Goal: Task Accomplishment & Management: Use online tool/utility

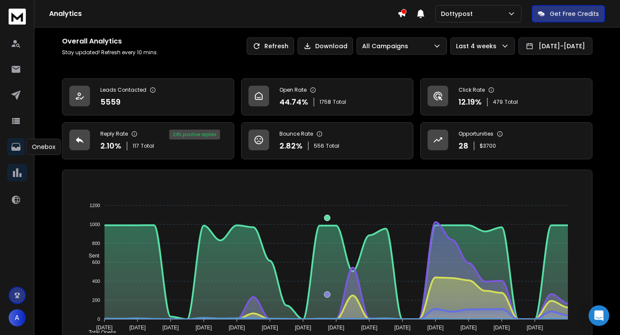
click at [17, 149] on icon at bounding box center [15, 147] width 9 height 8
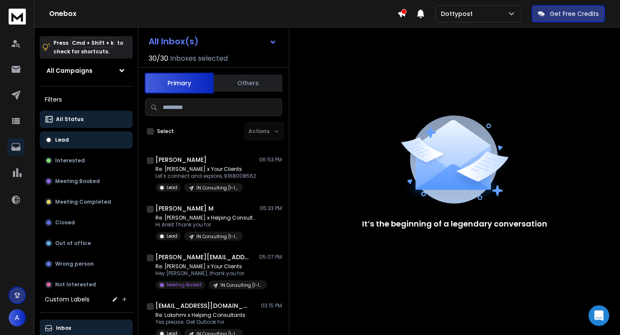
click at [63, 142] on p "Lead" at bounding box center [62, 140] width 14 height 7
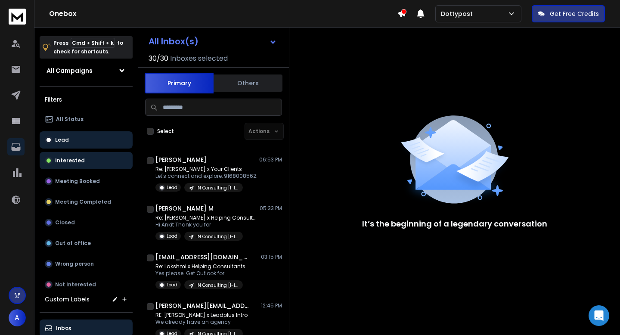
click at [75, 166] on button "Interested" at bounding box center [86, 160] width 93 height 17
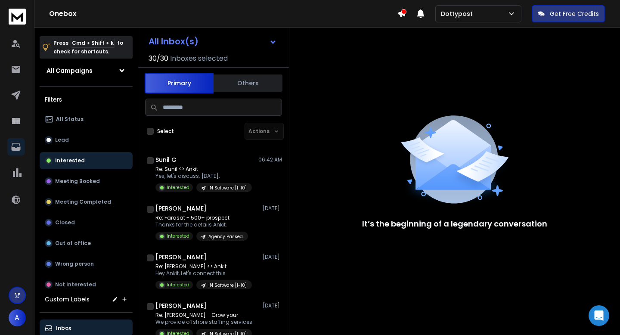
click at [74, 185] on div "Meeting Booked" at bounding box center [72, 181] width 55 height 8
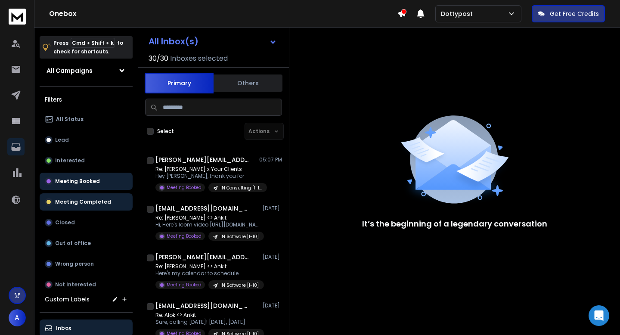
click at [91, 204] on p "Meeting Completed" at bounding box center [83, 202] width 56 height 7
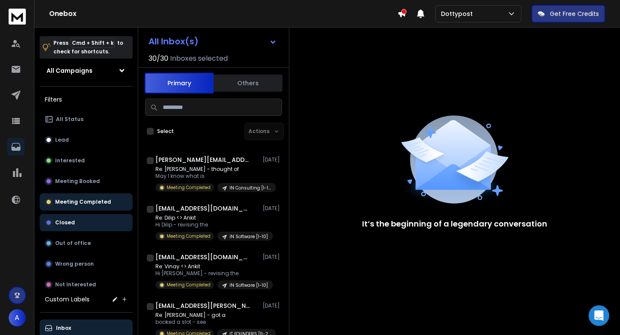
click at [66, 225] on p "Closed" at bounding box center [65, 222] width 20 height 7
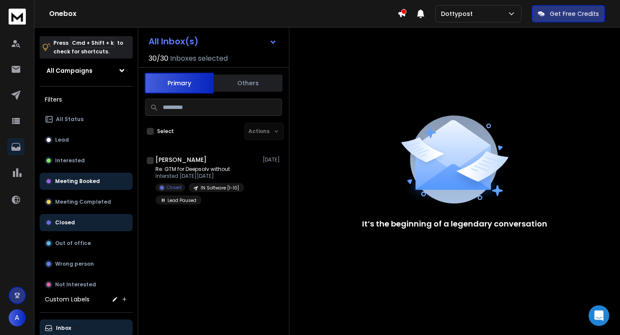
click at [75, 180] on p "Meeting Booked" at bounding box center [77, 181] width 45 height 7
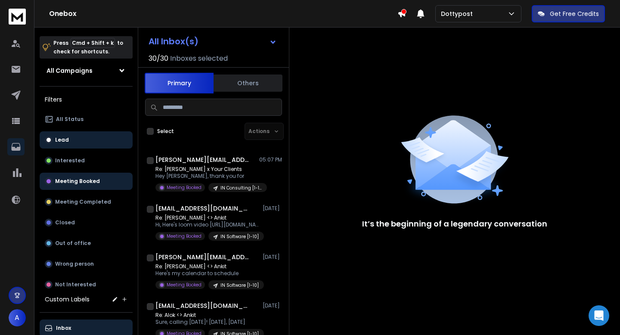
click at [76, 141] on button "Lead" at bounding box center [86, 139] width 93 height 17
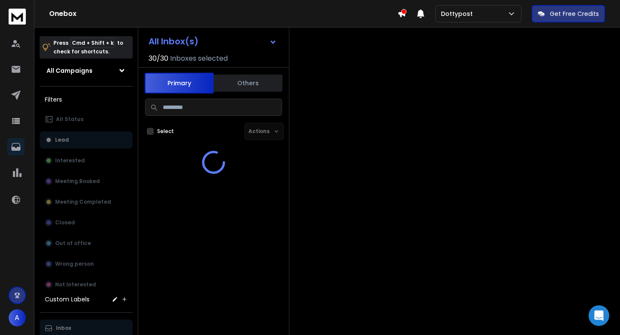
click at [69, 162] on div "All Status Lead Interested Meeting Booked Meeting Completed Closed Out of offic…" at bounding box center [86, 202] width 93 height 183
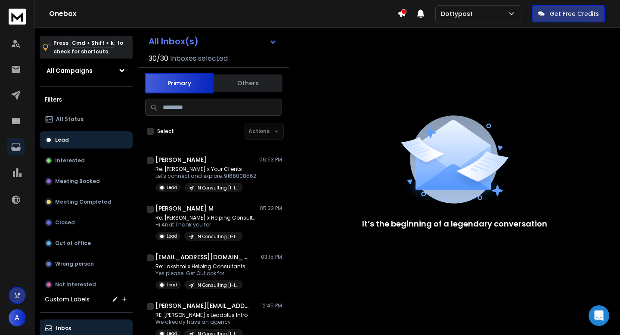
click at [69, 162] on p "Interested" at bounding box center [70, 160] width 30 height 7
